Goal: Task Accomplishment & Management: Manage account settings

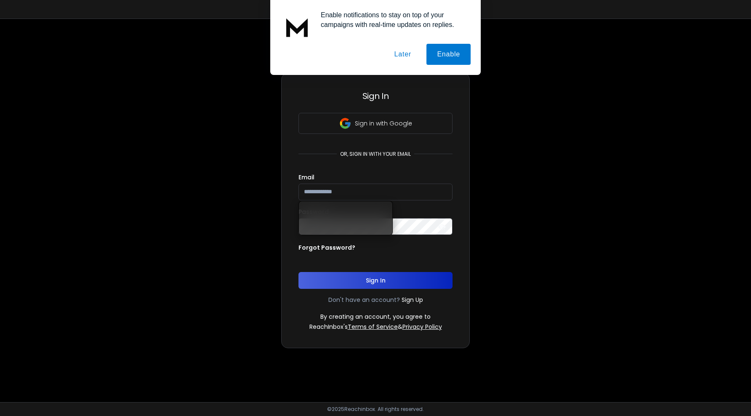
click at [398, 60] on button "Later" at bounding box center [402, 54] width 38 height 21
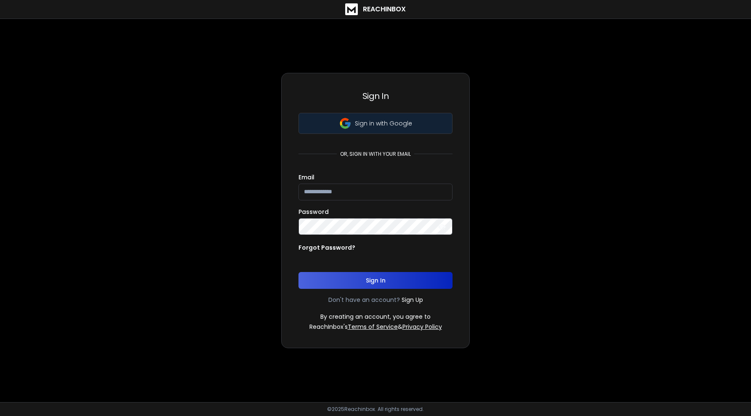
click at [397, 126] on p "Sign in with Google" at bounding box center [383, 123] width 57 height 8
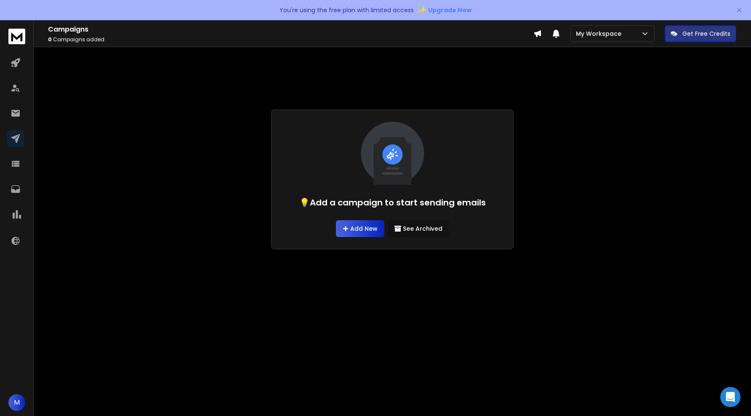
click at [524, 149] on div "💡Add a campaign to start sending emails Add New See Archived" at bounding box center [392, 179] width 690 height 140
click at [734, 7] on div "You're using the free plan with limited access ✨ Upgrade Now" at bounding box center [375, 10] width 751 height 20
click at [737, 7] on icon "Close notification" at bounding box center [739, 10] width 7 height 7
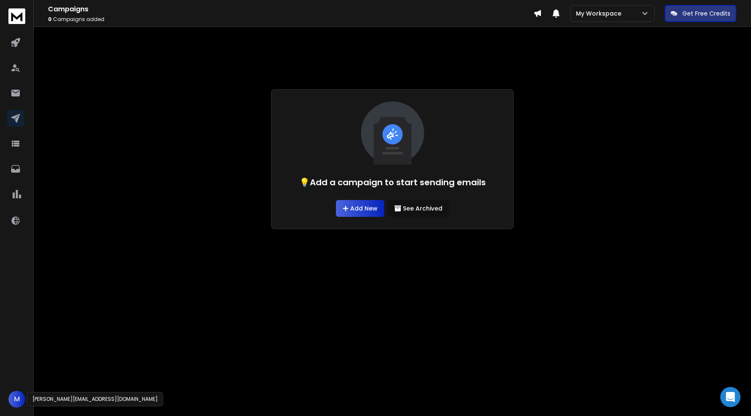
click at [11, 397] on span "M" at bounding box center [16, 399] width 17 height 17
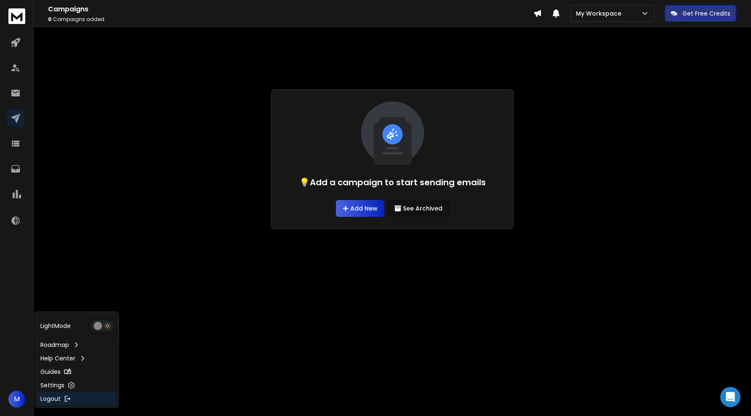
click at [41, 394] on p "Logout" at bounding box center [50, 398] width 20 height 8
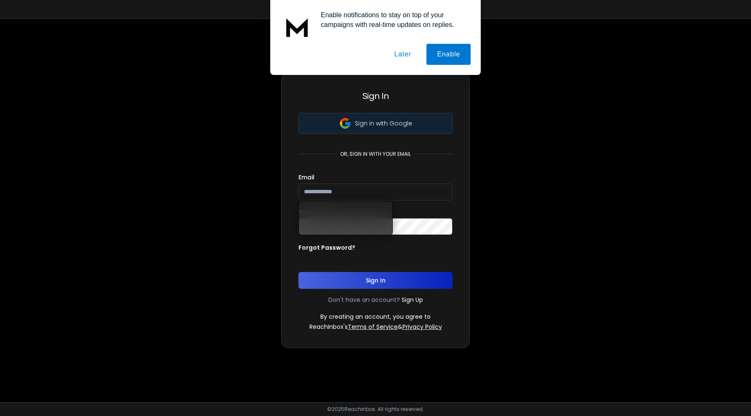
click at [388, 123] on p "Sign in with Google" at bounding box center [383, 123] width 57 height 8
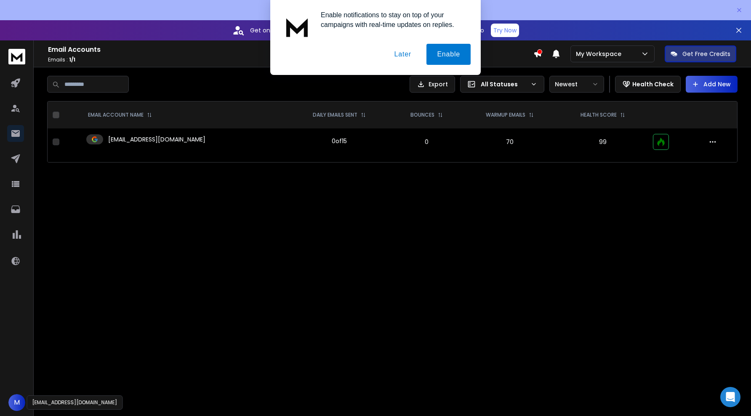
click at [15, 403] on span "M" at bounding box center [16, 402] width 17 height 17
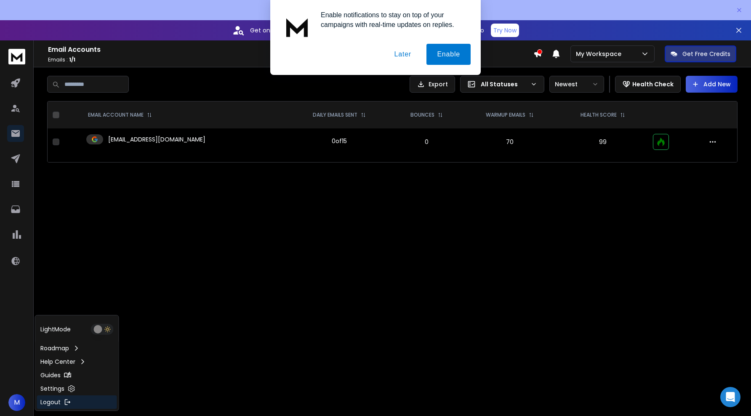
click at [56, 404] on p "Logout" at bounding box center [50, 402] width 20 height 8
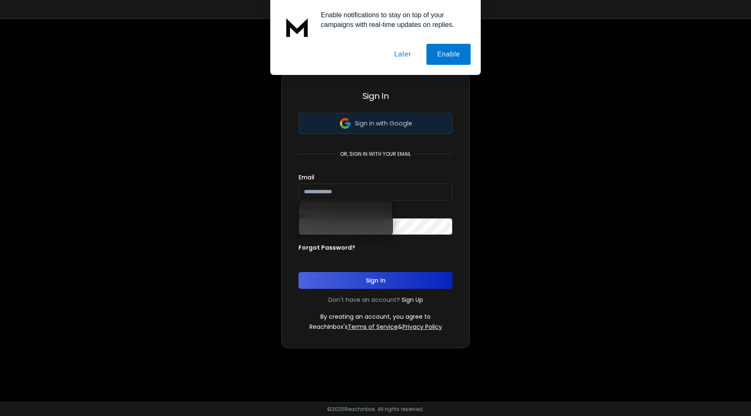
click at [407, 126] on p "Sign in with Google" at bounding box center [383, 123] width 57 height 8
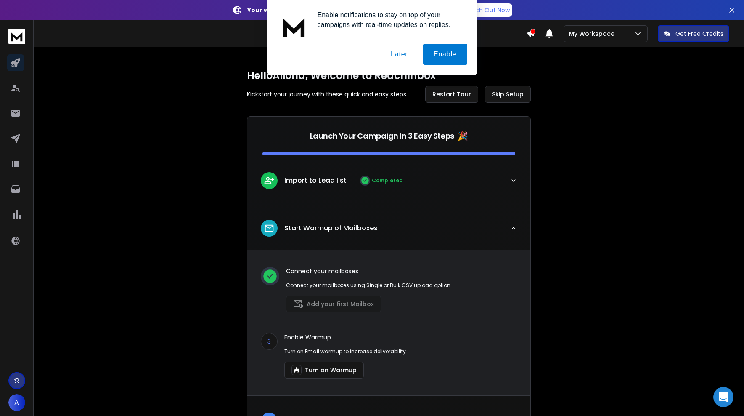
click at [407, 55] on button "Later" at bounding box center [399, 54] width 38 height 21
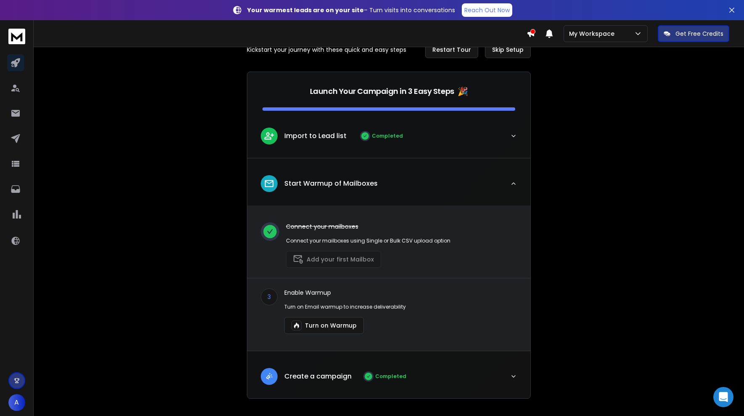
scroll to position [49, 0]
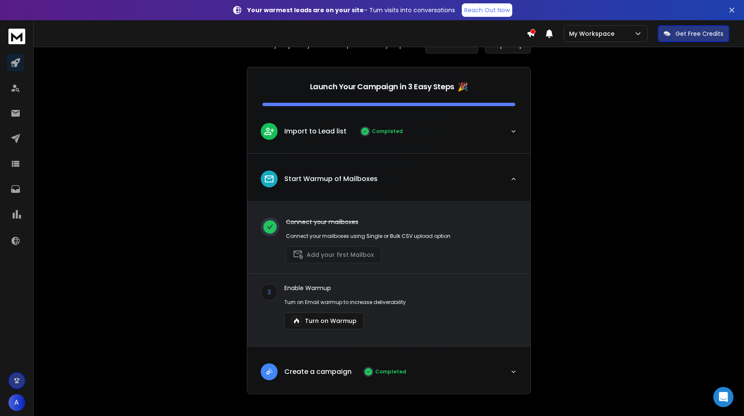
click at [354, 174] on p "Start Warmup of Mailboxes" at bounding box center [330, 179] width 93 height 10
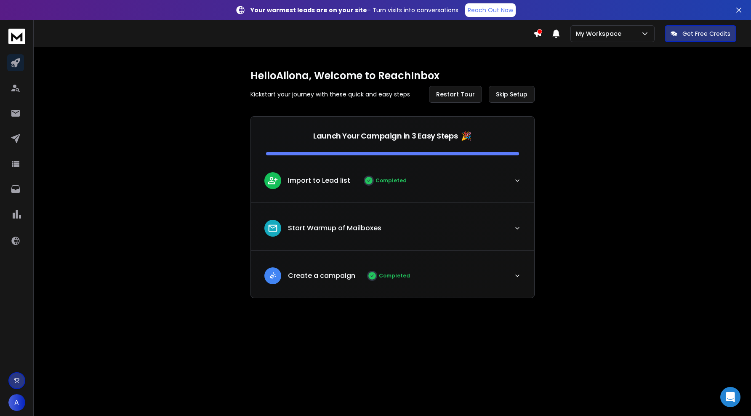
click at [325, 222] on div "Start Warmup of Mailboxes" at bounding box center [322, 228] width 117 height 17
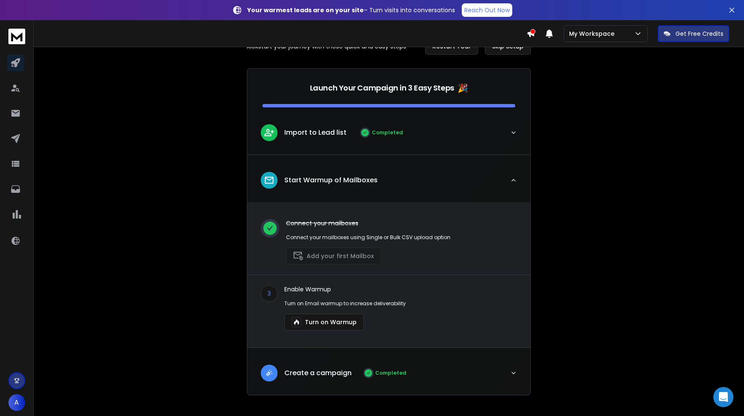
scroll to position [49, 0]
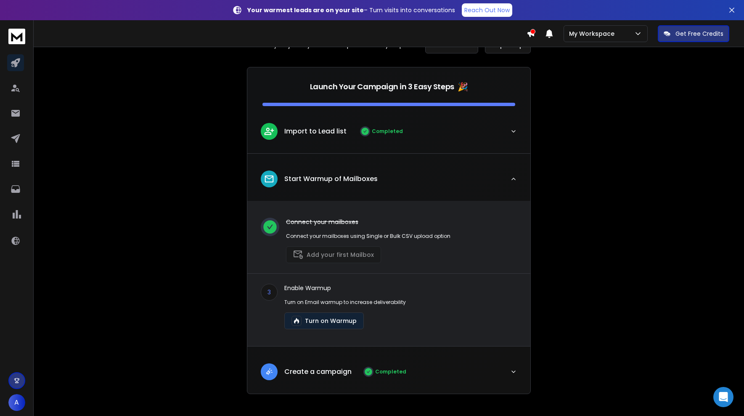
click at [322, 320] on button "Turn on Warmup" at bounding box center [324, 320] width 80 height 17
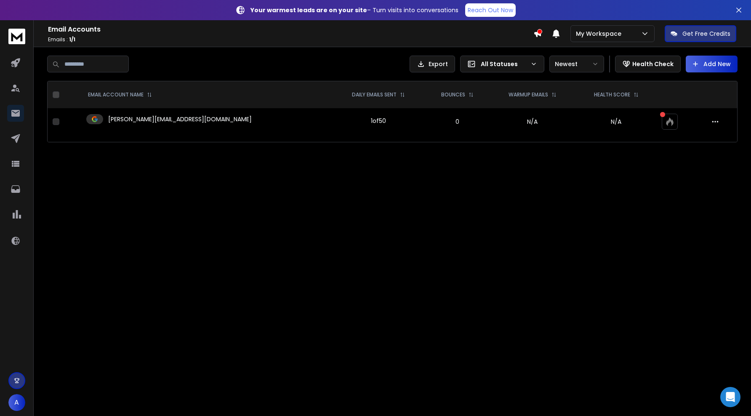
click at [665, 117] on icon at bounding box center [669, 121] width 8 height 8
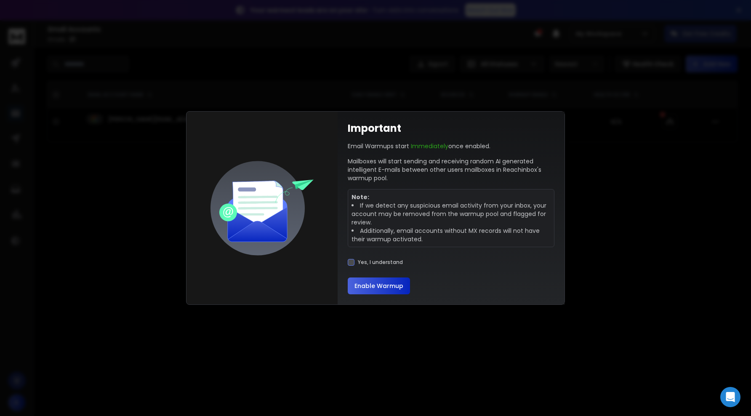
type button "on"
click at [377, 263] on label "Yes, I understand" at bounding box center [380, 262] width 45 height 7
click at [377, 260] on label "Yes, I understand" at bounding box center [380, 262] width 45 height 7
click at [351, 262] on button "on" at bounding box center [351, 262] width 7 height 7
click at [364, 290] on button "Enable Warmup" at bounding box center [379, 285] width 62 height 17
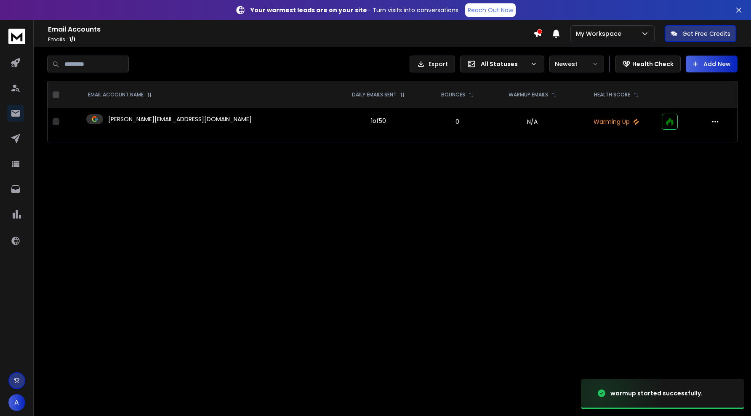
click at [364, 290] on div "Your warmest leads are on your site – Turn visits into conversations Reach Out …" at bounding box center [375, 208] width 751 height 416
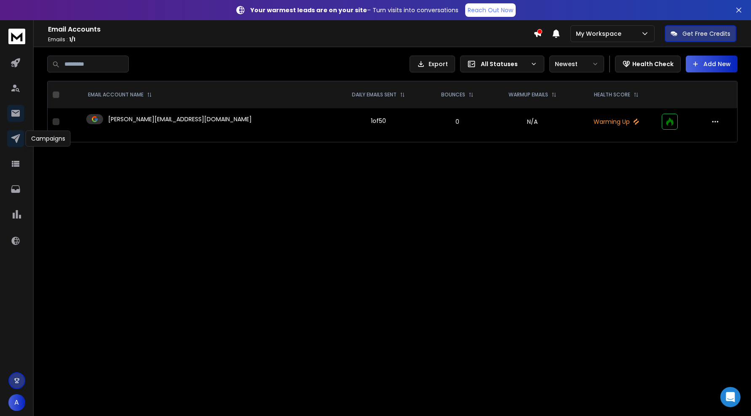
click at [19, 137] on icon at bounding box center [15, 138] width 9 height 9
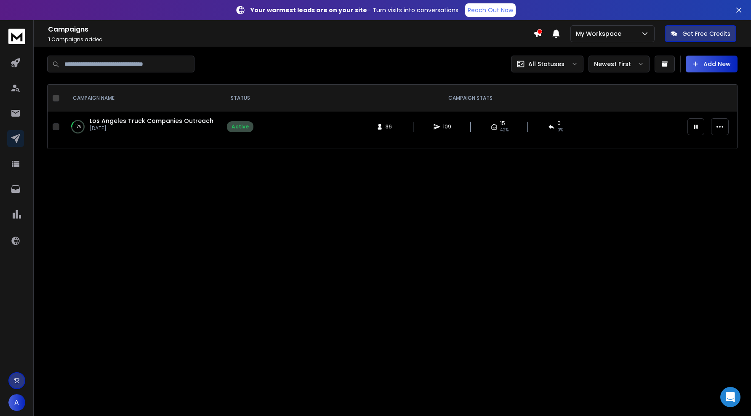
click at [146, 123] on span "Los Angeles Truck Companies Outreach" at bounding box center [152, 121] width 124 height 8
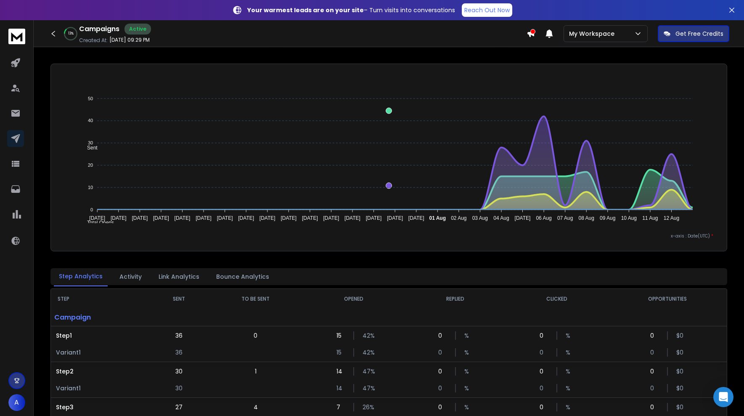
scroll to position [238, 0]
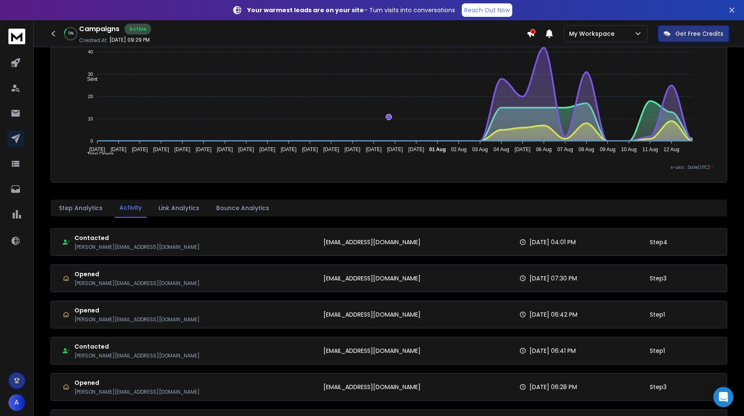
click at [126, 206] on button "Activity" at bounding box center [130, 207] width 32 height 19
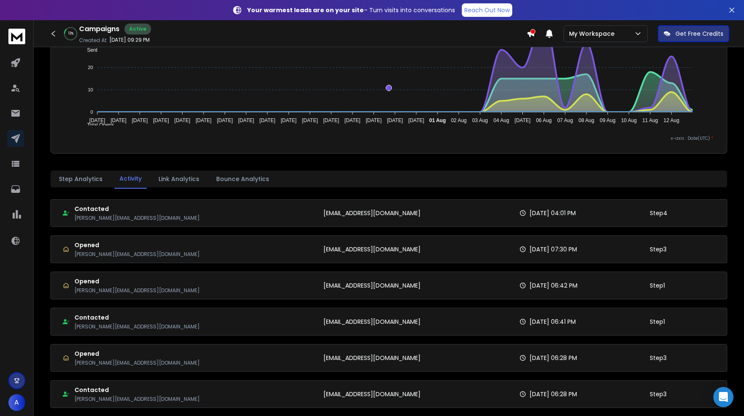
scroll to position [181, 0]
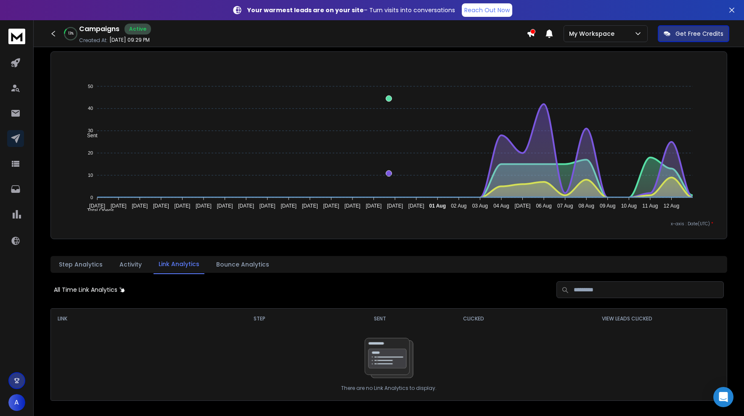
click at [239, 263] on button "Bounce Analytics" at bounding box center [242, 264] width 63 height 19
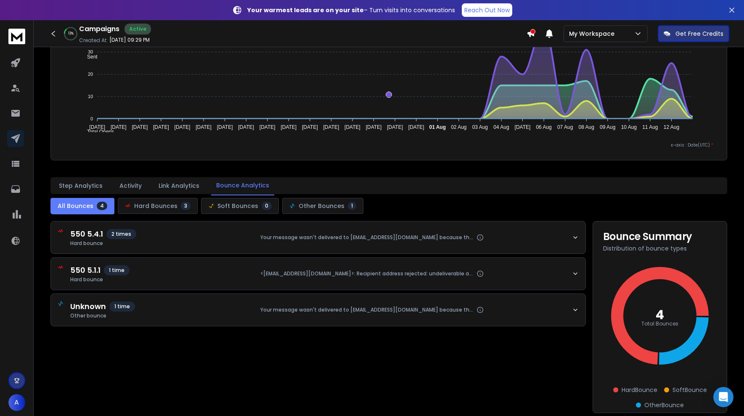
scroll to position [263, 0]
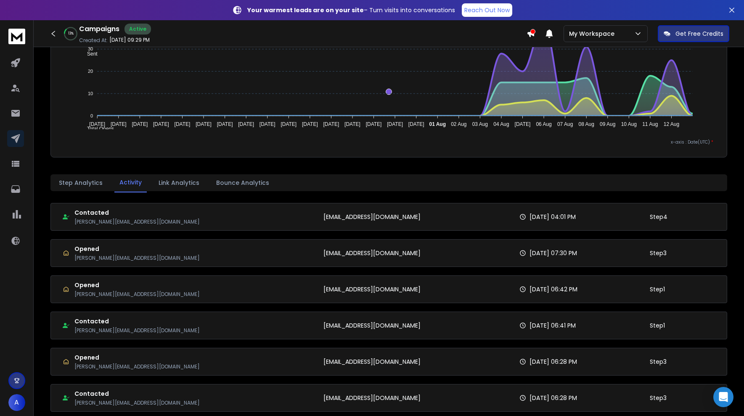
click at [128, 182] on button "Activity" at bounding box center [130, 182] width 32 height 19
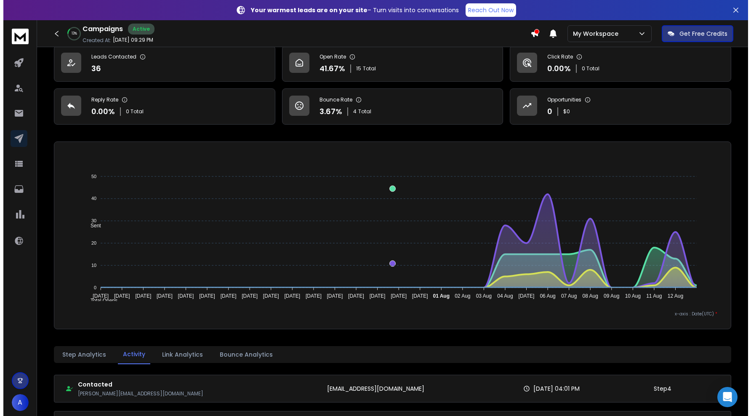
scroll to position [0, 0]
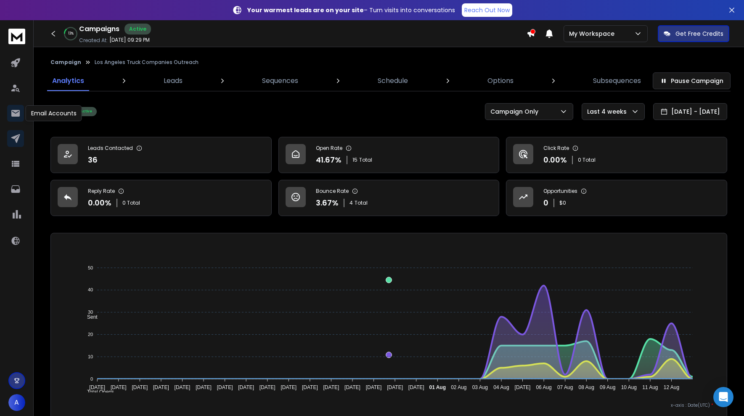
click at [13, 117] on icon at bounding box center [16, 113] width 10 height 10
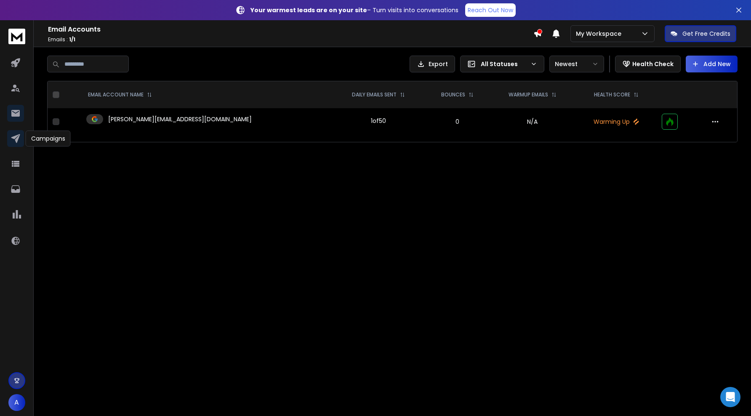
click at [16, 140] on icon at bounding box center [15, 138] width 9 height 9
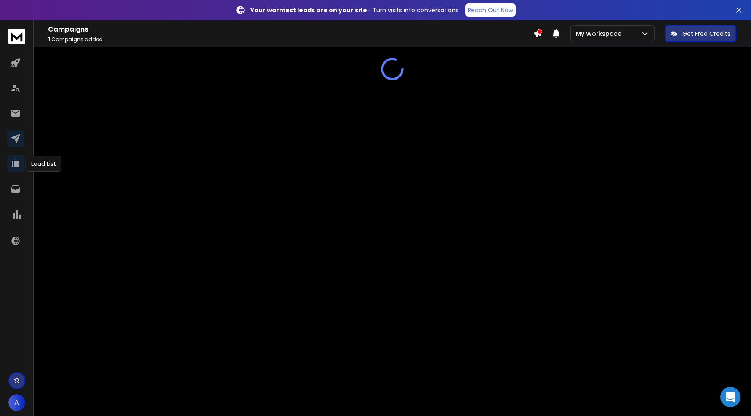
click at [19, 167] on icon at bounding box center [16, 164] width 10 height 10
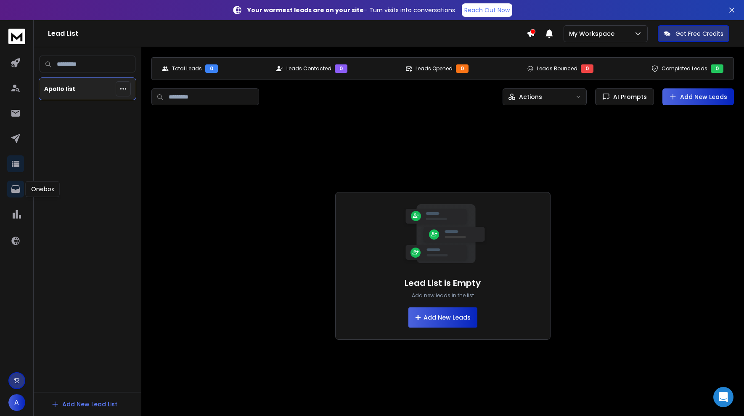
click at [12, 194] on link at bounding box center [15, 189] width 17 height 17
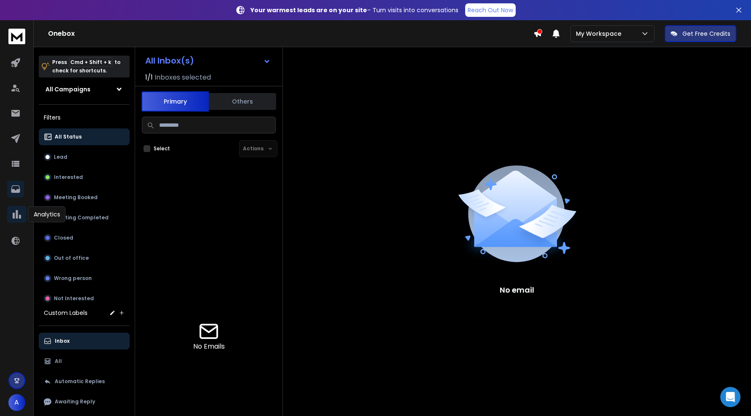
click at [17, 220] on icon at bounding box center [17, 214] width 13 height 13
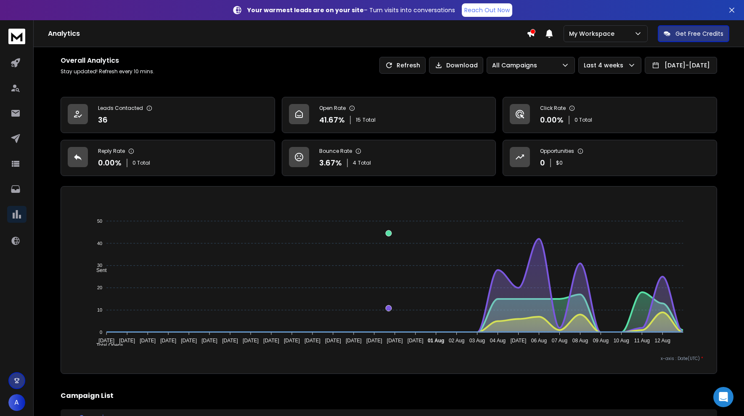
click at [13, 44] on img at bounding box center [16, 37] width 17 height 16
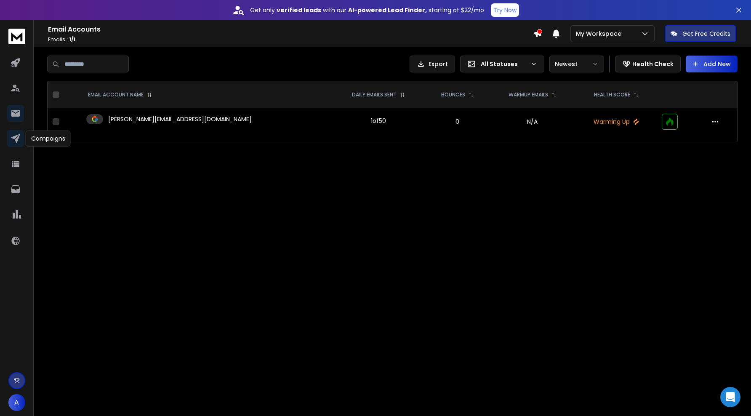
click at [21, 141] on link at bounding box center [15, 138] width 17 height 17
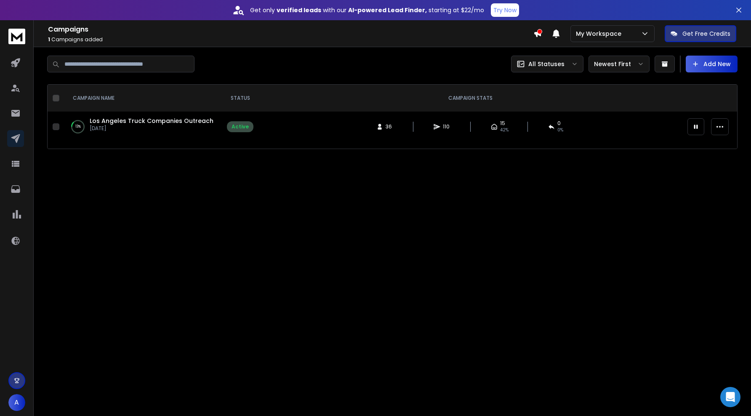
click at [139, 123] on span "Los Angeles Truck Companies Outreach" at bounding box center [152, 121] width 124 height 8
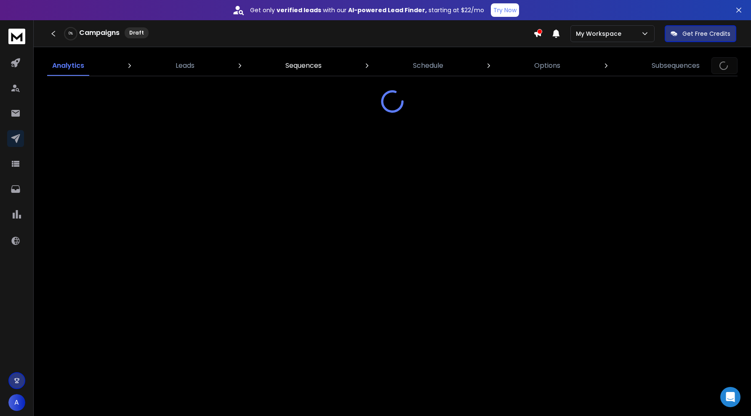
click at [301, 69] on p "Sequences" at bounding box center [303, 66] width 36 height 10
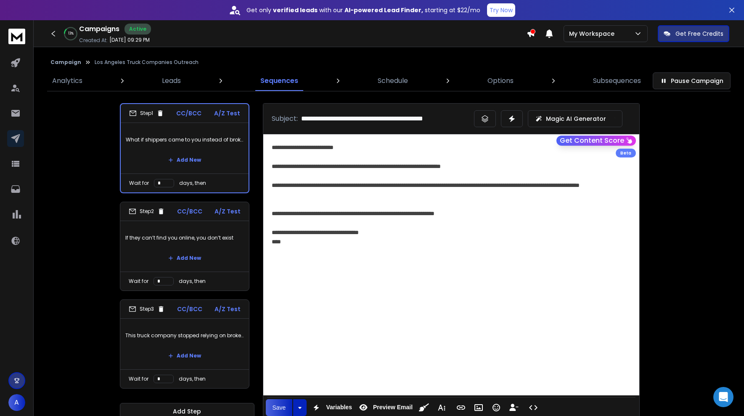
click at [219, 254] on div "Add New" at bounding box center [184, 258] width 119 height 17
type input "**********"
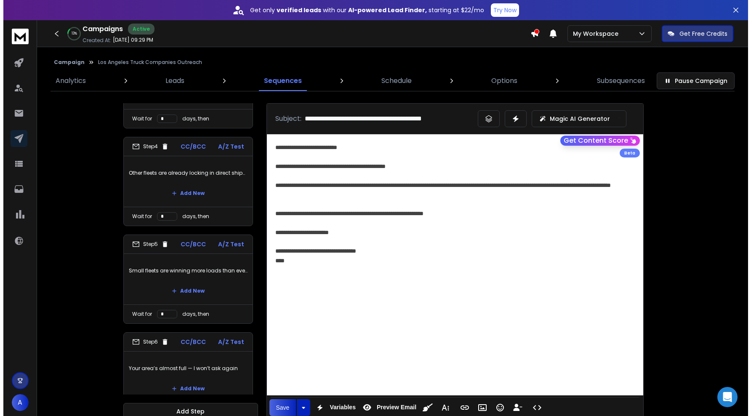
scroll to position [258, 0]
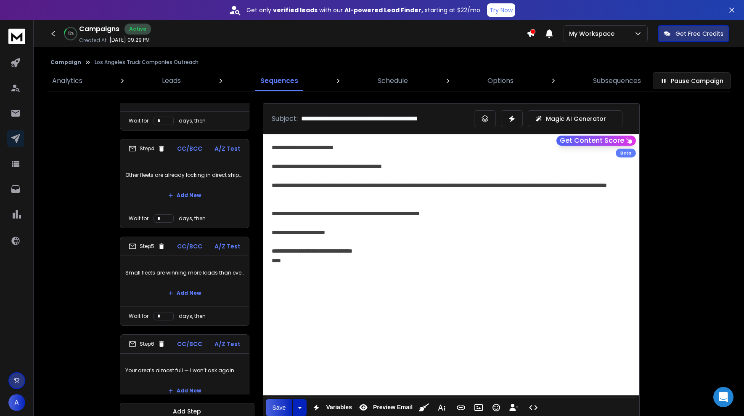
click at [14, 154] on div at bounding box center [16, 153] width 19 height 198
click at [14, 161] on icon at bounding box center [16, 164] width 8 height 6
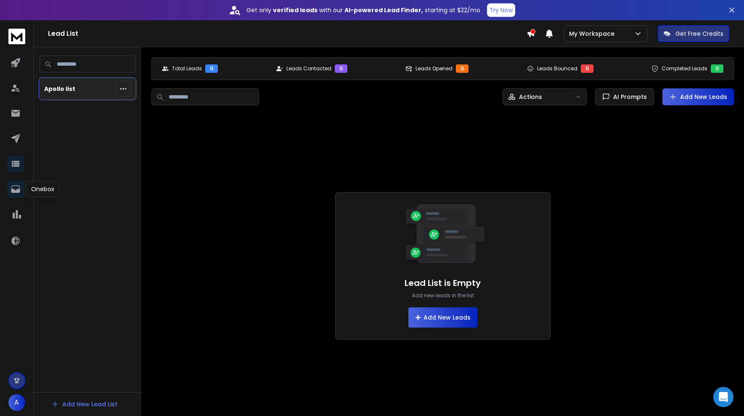
click at [16, 187] on icon at bounding box center [16, 189] width 10 height 10
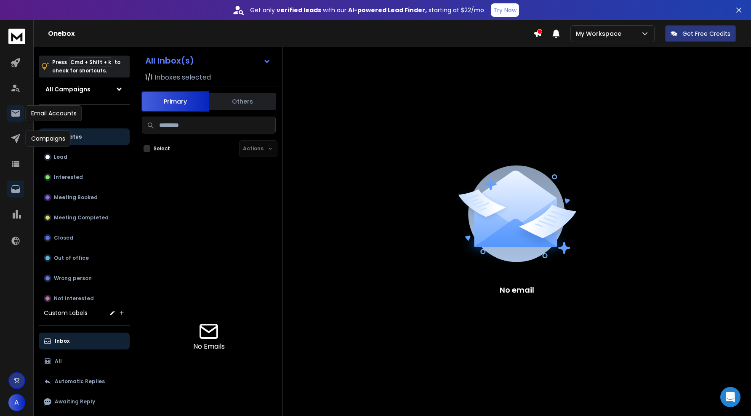
click at [16, 119] on link at bounding box center [15, 113] width 17 height 17
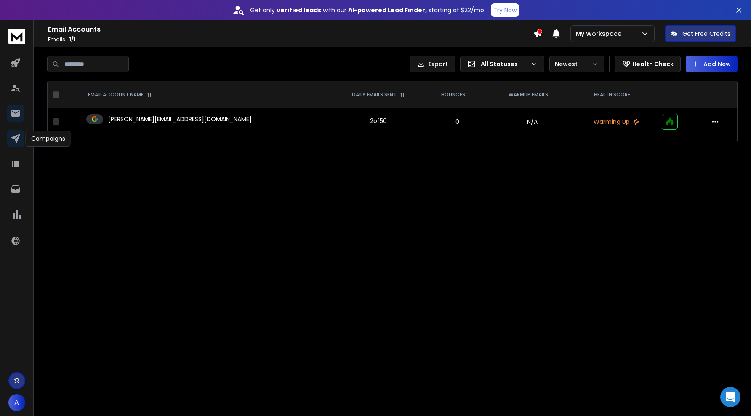
click at [16, 132] on link at bounding box center [15, 138] width 17 height 17
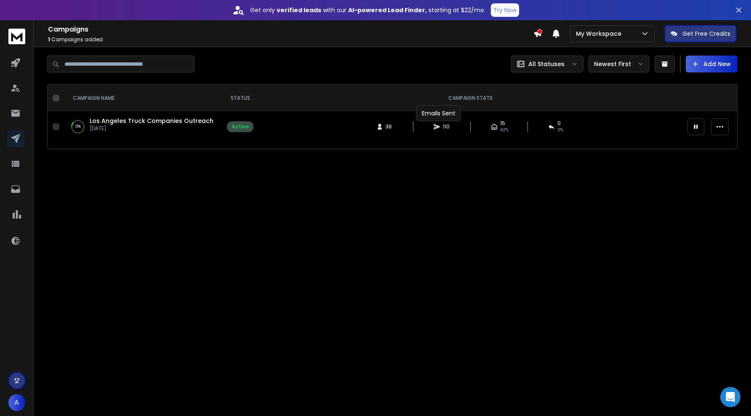
click at [339, 127] on div "36 110 15 42 % 0 0 %" at bounding box center [470, 126] width 414 height 13
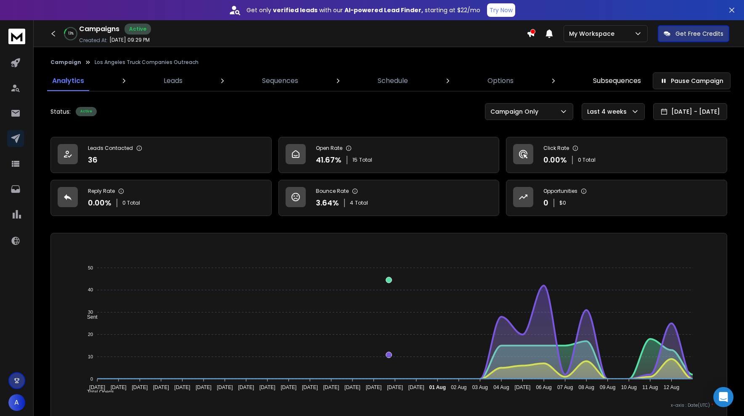
click at [609, 84] on p "Subsequences" at bounding box center [617, 81] width 48 height 10
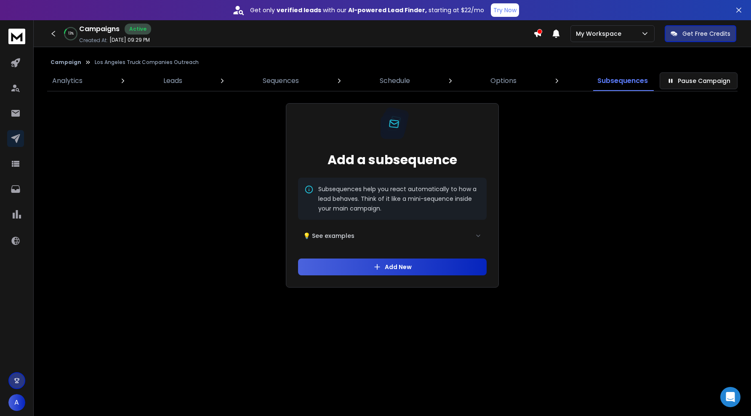
click at [531, 74] on div "Analytics Leads Sequences Schedule Options Subsequences" at bounding box center [350, 81] width 606 height 20
click at [407, 78] on p "Schedule" at bounding box center [395, 81] width 30 height 10
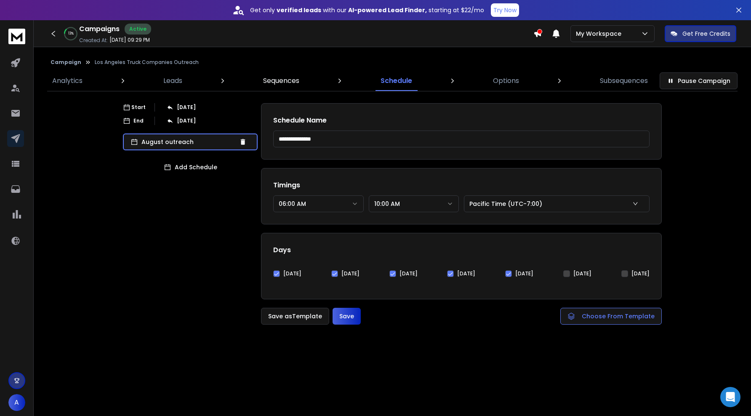
click at [270, 77] on p "Sequences" at bounding box center [281, 81] width 36 height 10
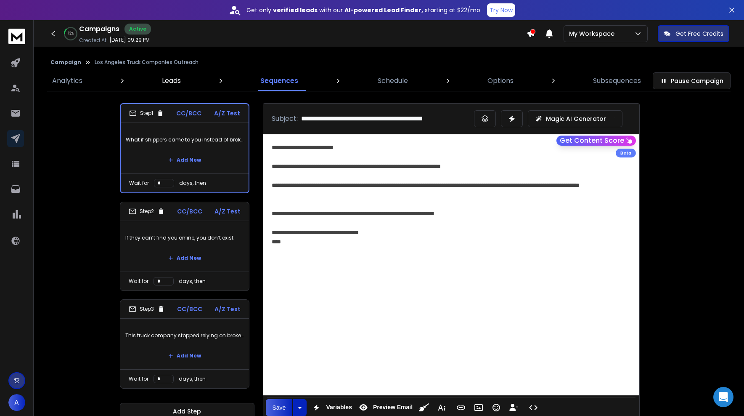
click at [163, 82] on p "Leads" at bounding box center [171, 81] width 19 height 10
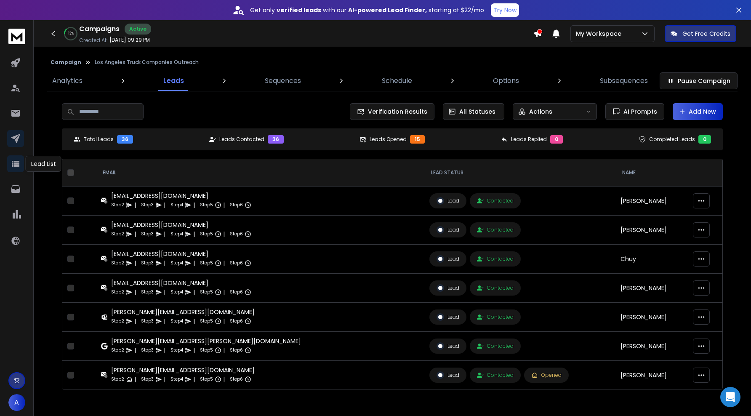
click at [14, 161] on icon at bounding box center [16, 164] width 8 height 6
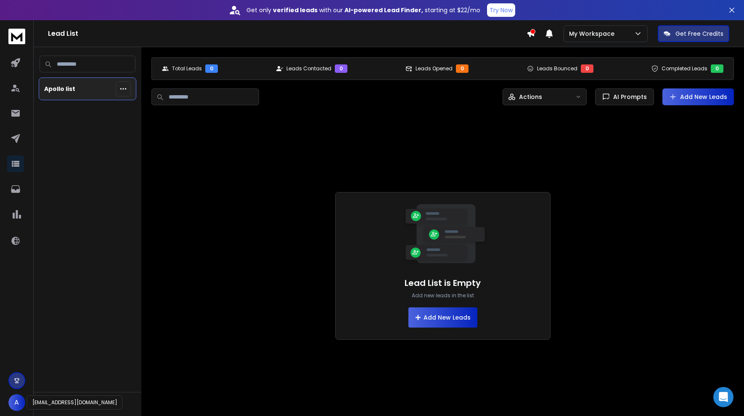
click at [15, 408] on span "A" at bounding box center [16, 402] width 17 height 17
click at [71, 346] on link "Roadmap" at bounding box center [77, 347] width 80 height 13
click at [21, 188] on link at bounding box center [15, 189] width 17 height 17
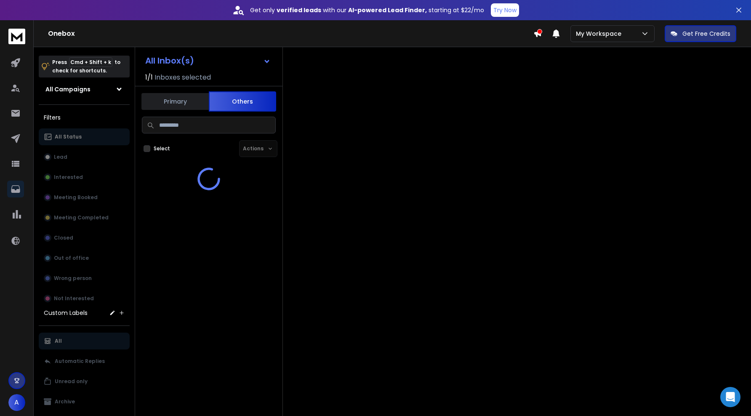
click at [239, 101] on button "Others" at bounding box center [242, 101] width 67 height 20
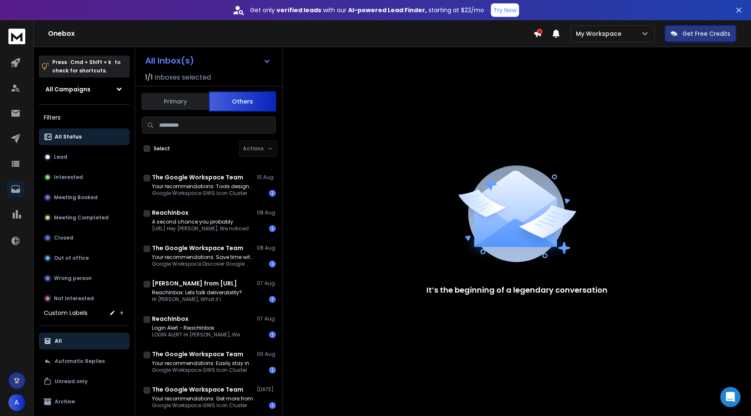
scroll to position [100, 0]
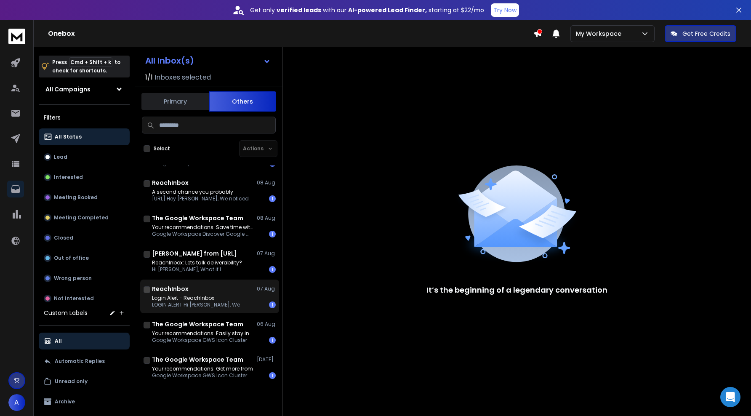
click at [176, 292] on h1 "ReachInbox" at bounding box center [170, 288] width 37 height 8
